Goal: Task Accomplishment & Management: Use online tool/utility

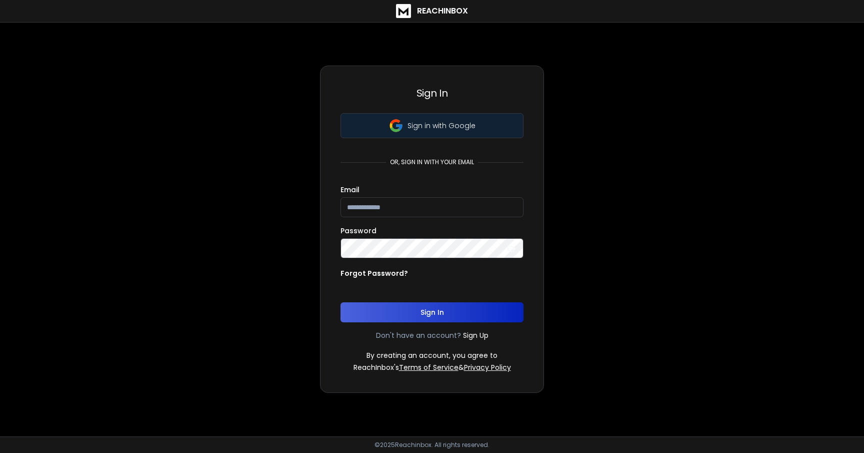
click at [437, 128] on p "Sign in with Google" at bounding box center [442, 126] width 68 height 10
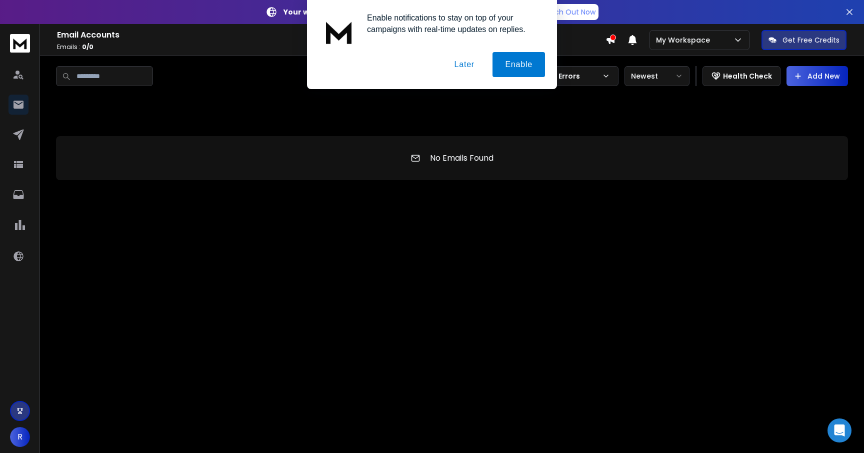
click at [473, 64] on button "Later" at bounding box center [464, 64] width 45 height 25
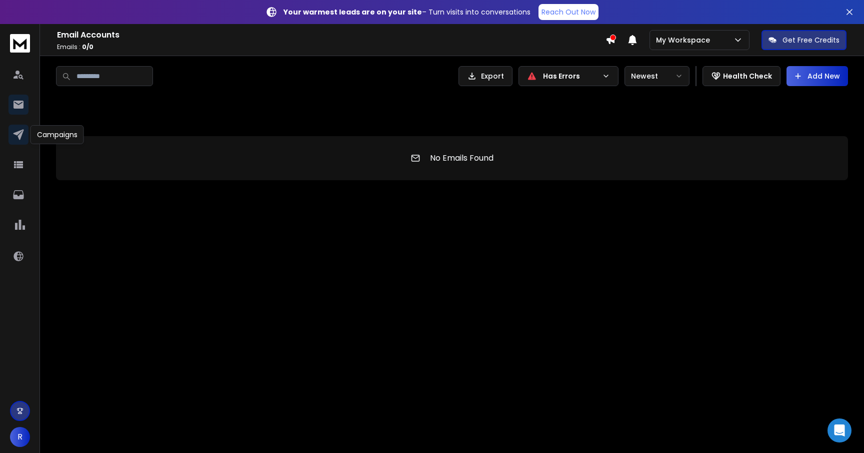
click at [15, 137] on icon at bounding box center [19, 135] width 12 height 12
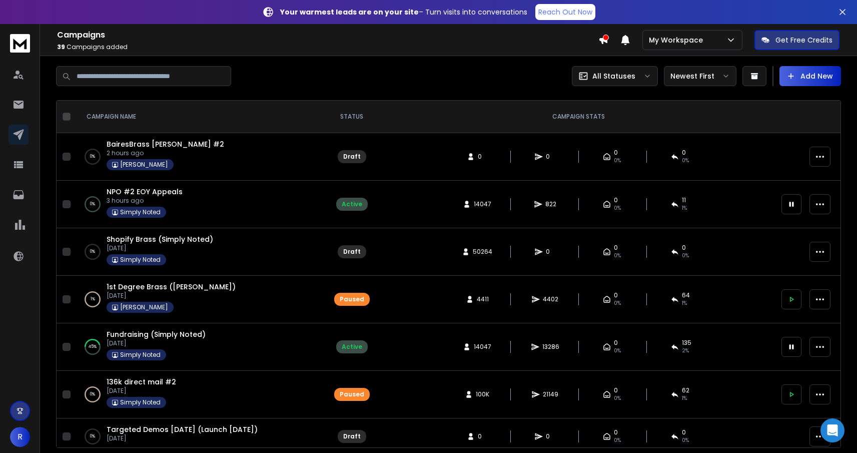
click at [185, 304] on div "[PERSON_NAME]" at bounding box center [171, 307] width 129 height 11
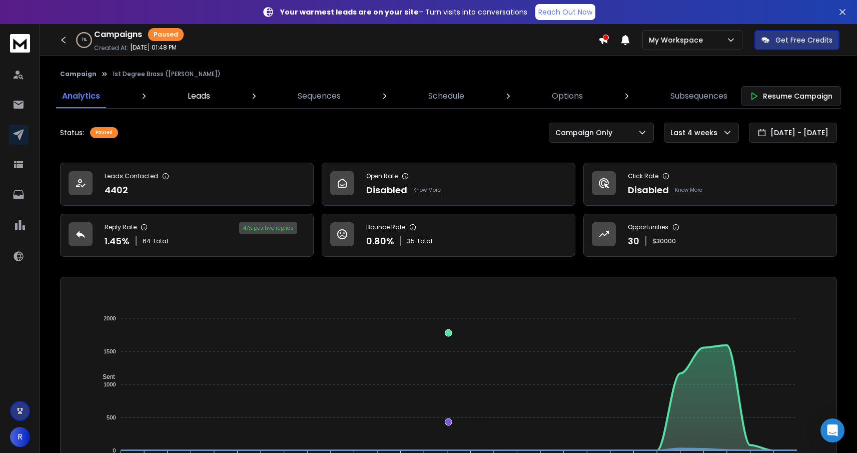
click at [206, 96] on p "Leads" at bounding box center [199, 96] width 23 height 12
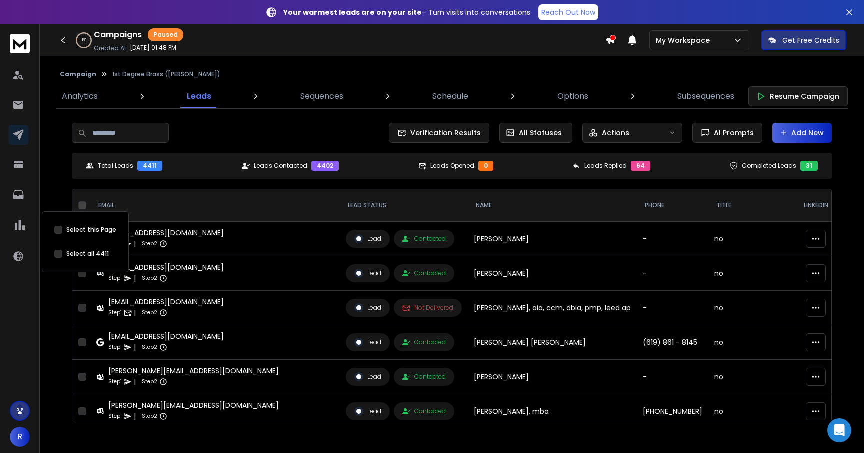
click at [81, 204] on button "Select this Page" at bounding box center [83, 205] width 8 height 8
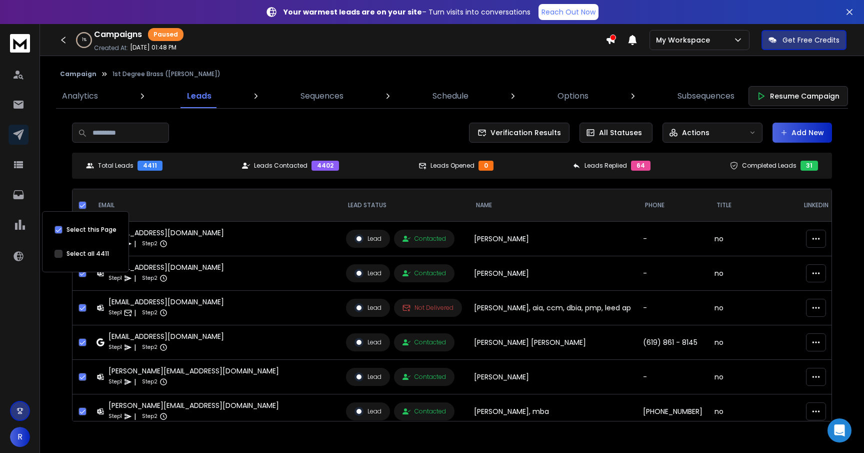
click at [59, 251] on button "Select this Page" at bounding box center [59, 254] width 8 height 8
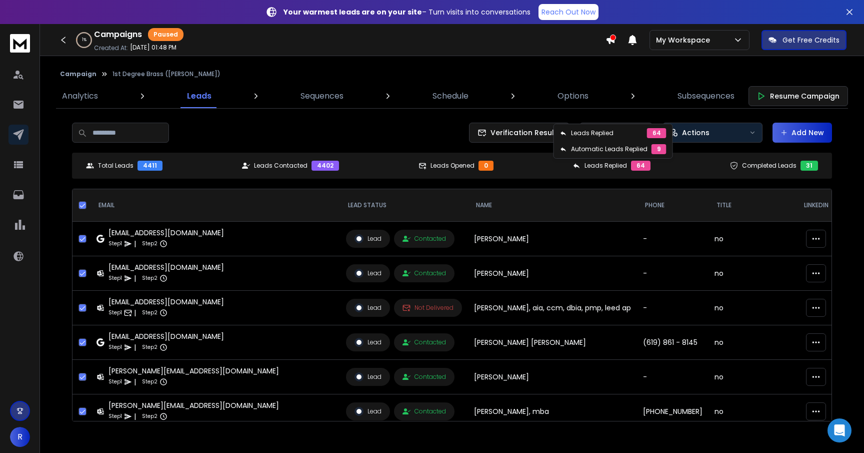
click at [724, 141] on button "Actions" at bounding box center [713, 133] width 100 height 20
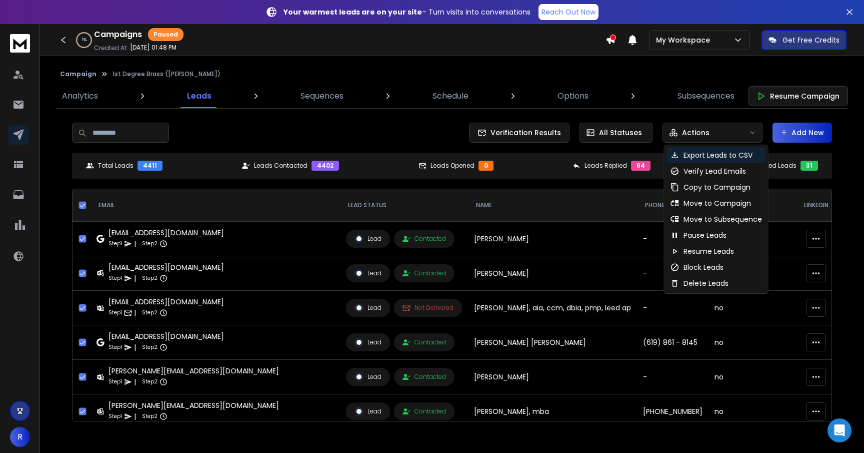
click at [721, 153] on p "Export Leads to CSV" at bounding box center [718, 155] width 69 height 10
